Goal: Task Accomplishment & Management: Manage account settings

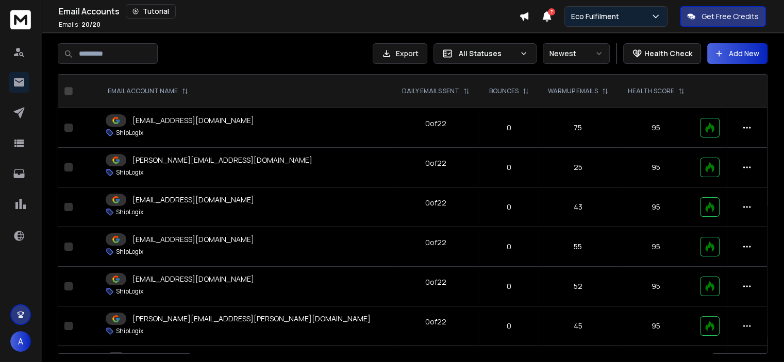
click at [617, 18] on p "Eco Fulfilment" at bounding box center [597, 16] width 52 height 10
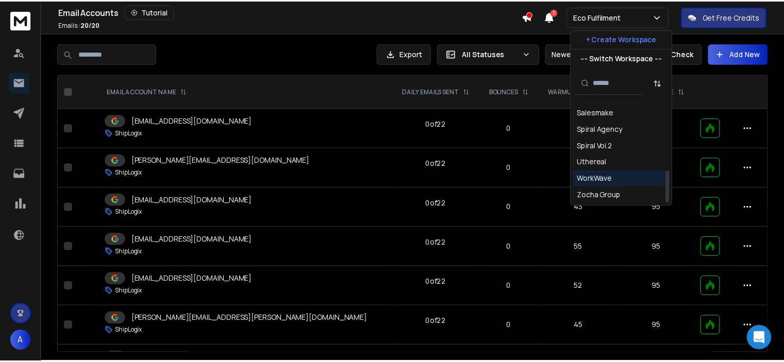
scroll to position [209, 0]
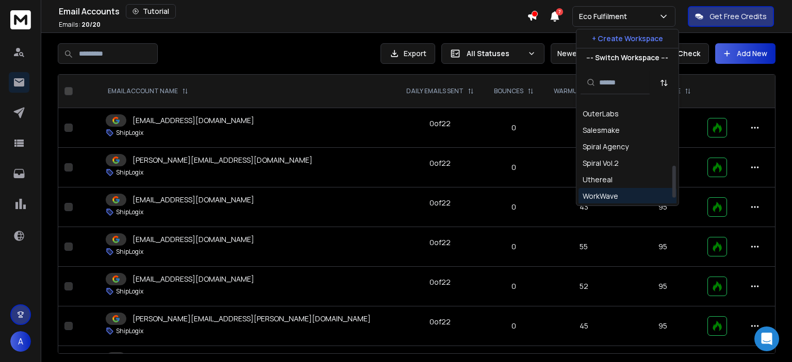
drag, startPoint x: 675, startPoint y: 183, endPoint x: 674, endPoint y: 177, distance: 5.7
click at [674, 177] on div at bounding box center [674, 182] width 4 height 32
click at [632, 109] on div "OuterLabs" at bounding box center [628, 114] width 98 height 17
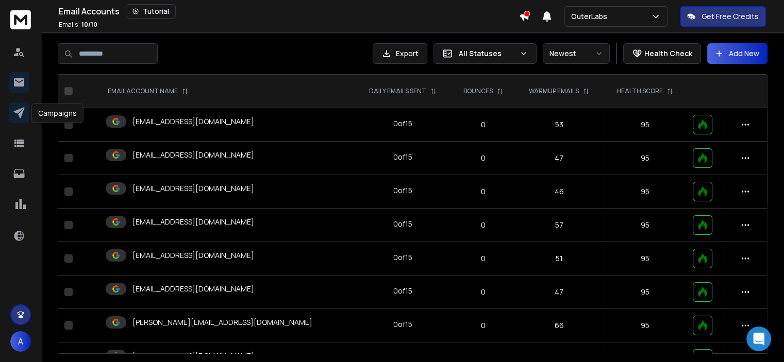
click at [19, 109] on icon at bounding box center [19, 113] width 12 height 12
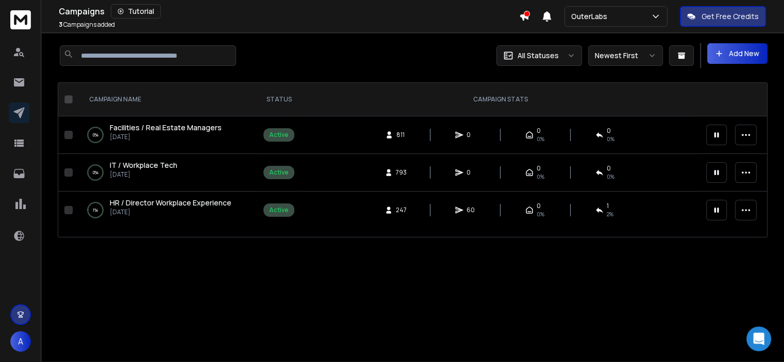
click at [163, 133] on link "Facilities / Real Estate Managers" at bounding box center [166, 128] width 112 height 10
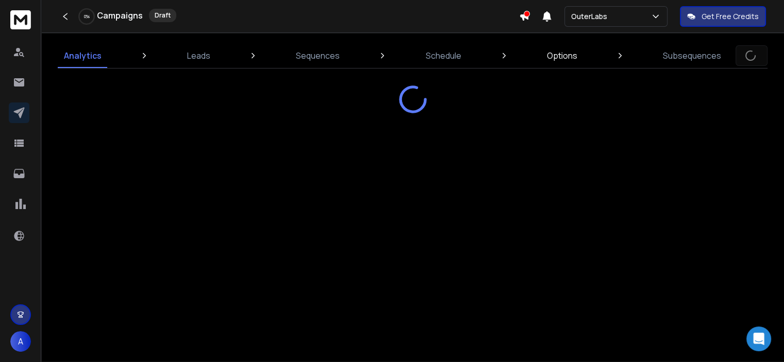
click at [567, 61] on p "Options" at bounding box center [562, 56] width 30 height 12
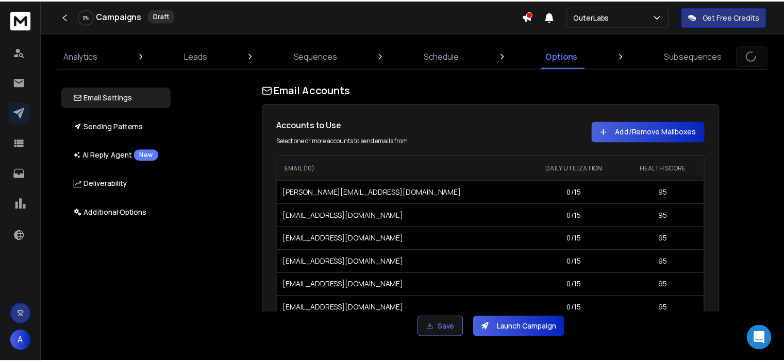
scroll to position [516, 0]
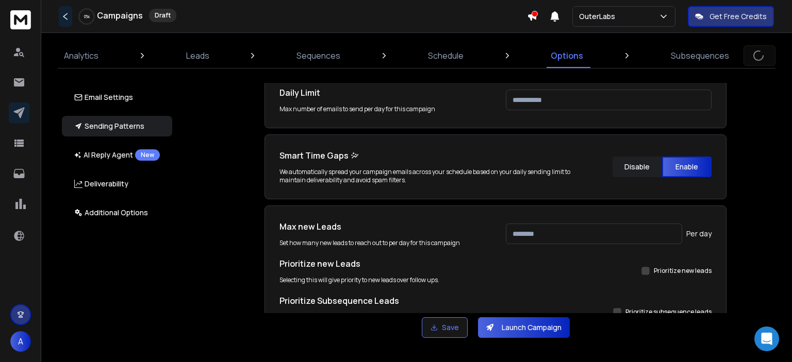
click at [64, 18] on icon at bounding box center [65, 16] width 9 height 9
